Goal: Task Accomplishment & Management: Use online tool/utility

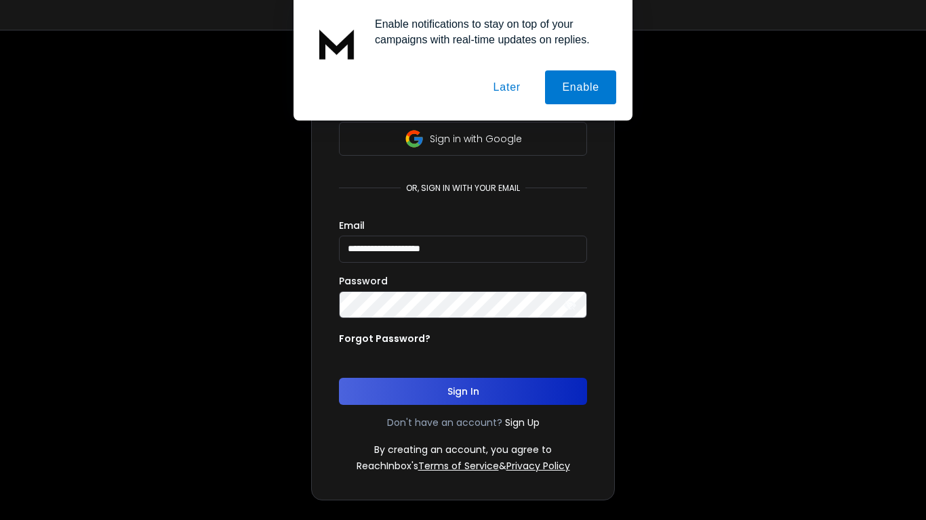
type input "**********"
click at [463, 391] on button "Sign In" at bounding box center [463, 391] width 248 height 27
